Goal: Navigation & Orientation: Find specific page/section

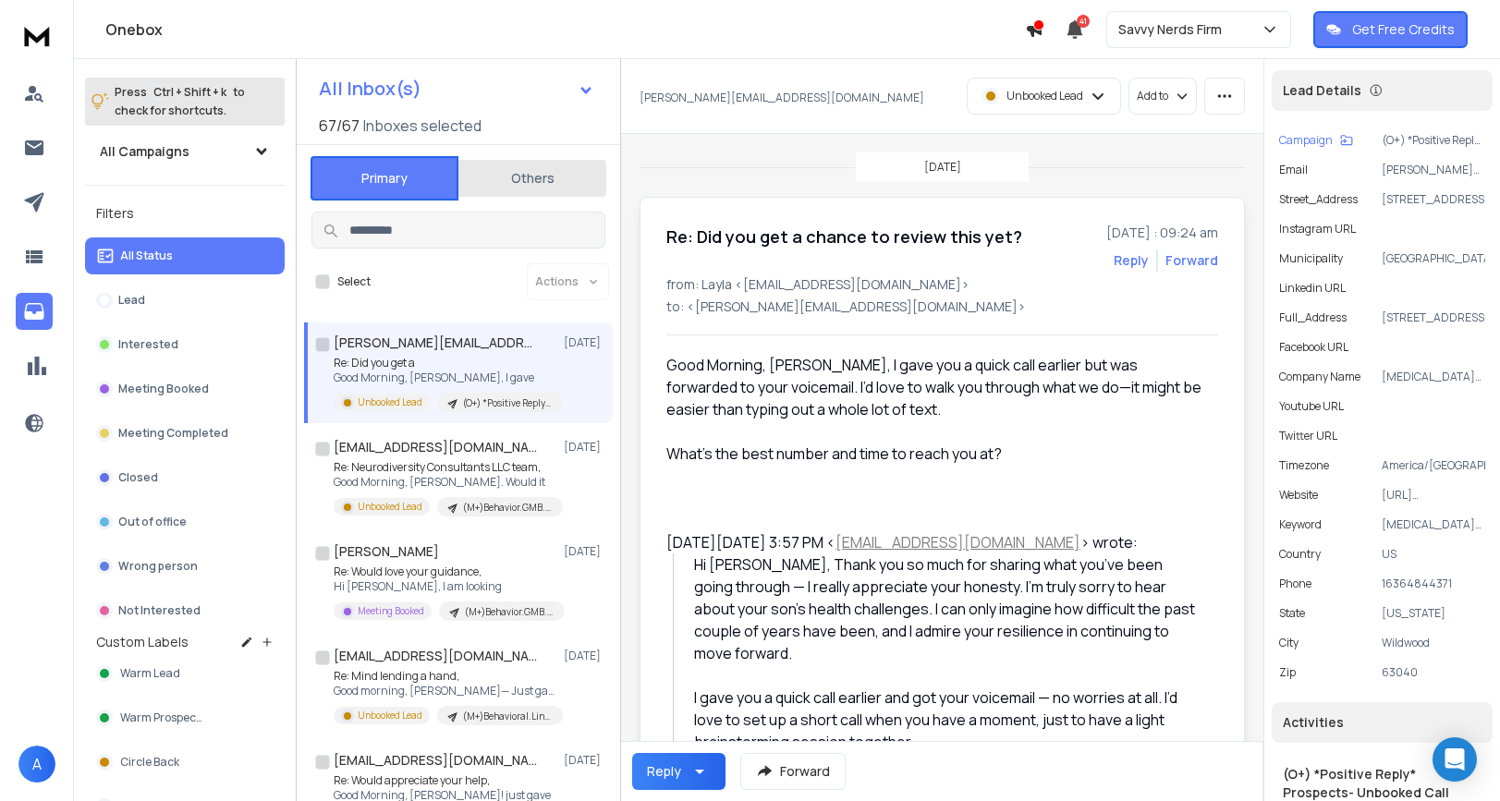
scroll to position [1438, 0]
